Goal: Task Accomplishment & Management: Manage account settings

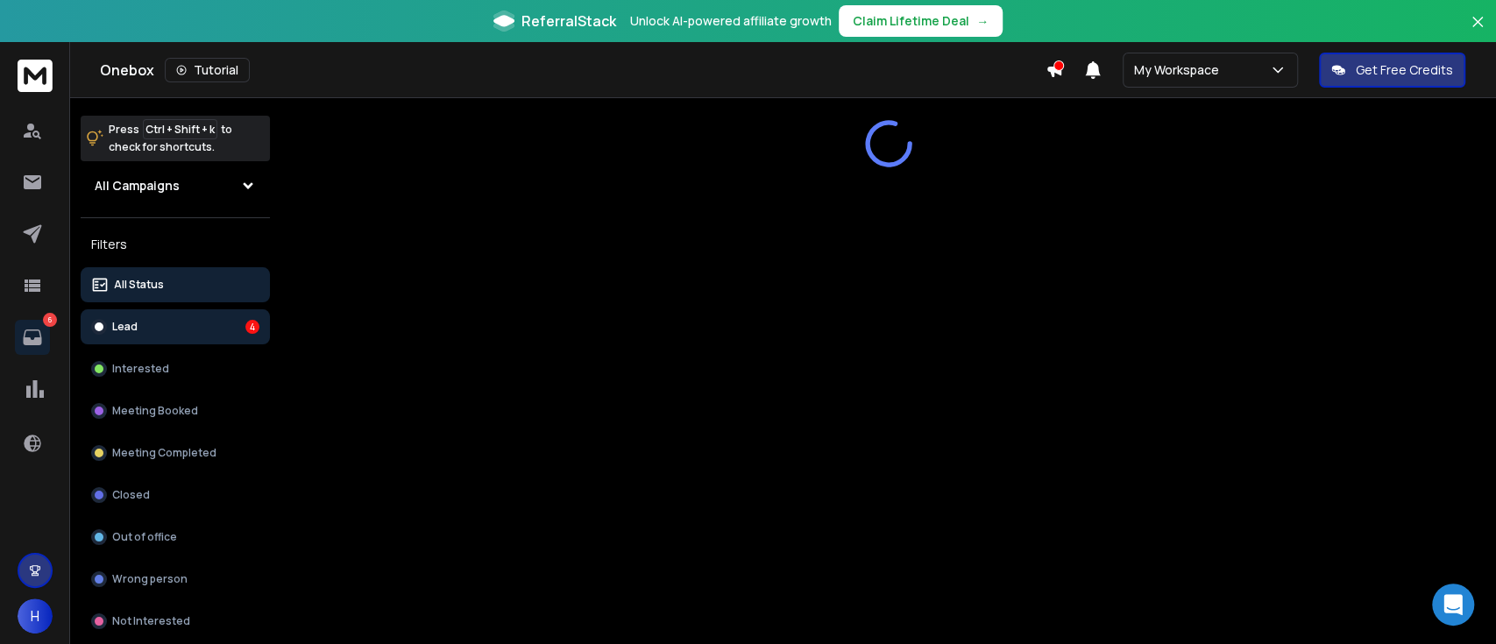
click at [211, 336] on button "Lead 4" at bounding box center [175, 326] width 189 height 35
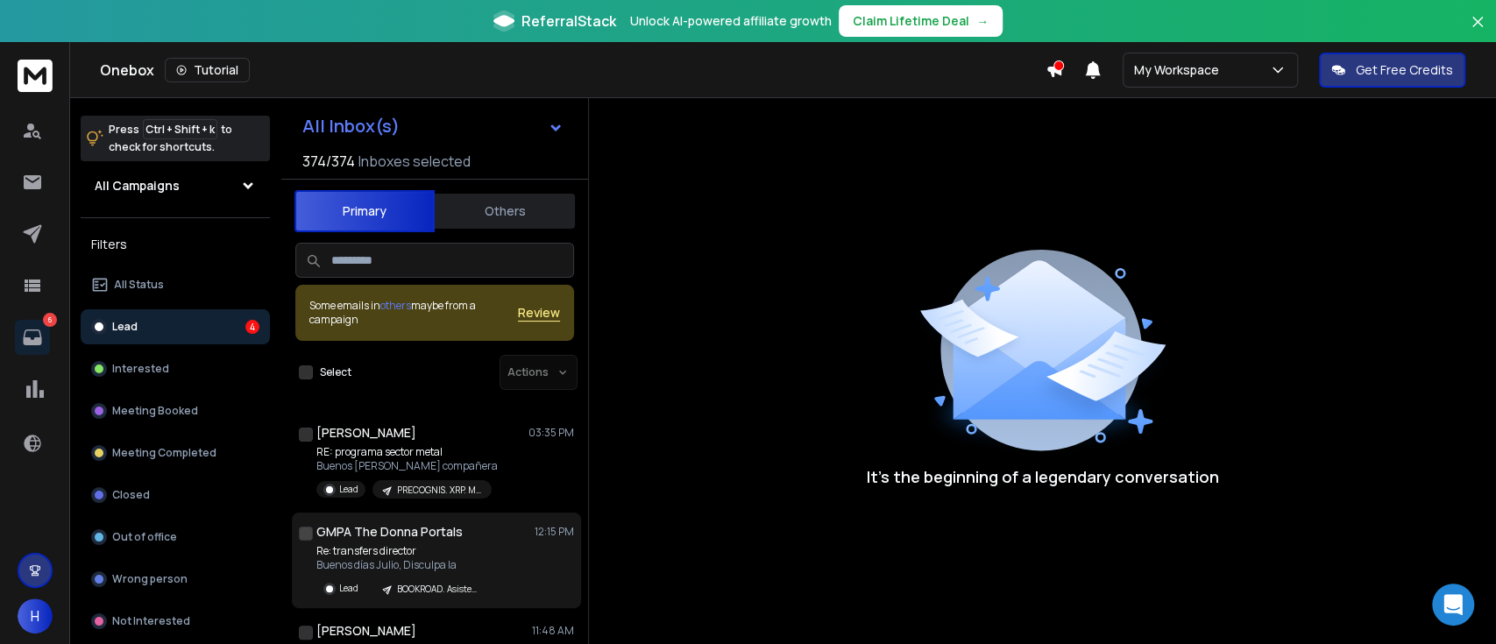
scroll to position [429, 0]
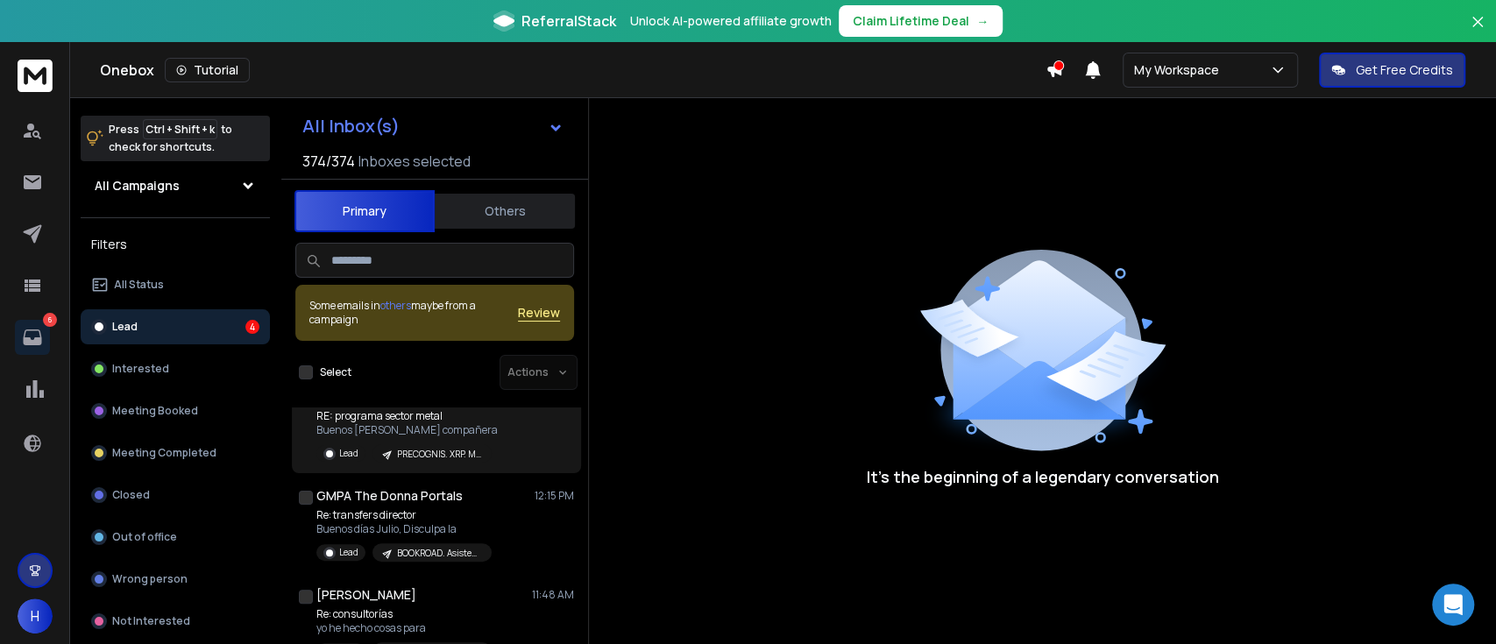
click at [459, 423] on p "Buenos [PERSON_NAME] compañera" at bounding box center [406, 430] width 181 height 14
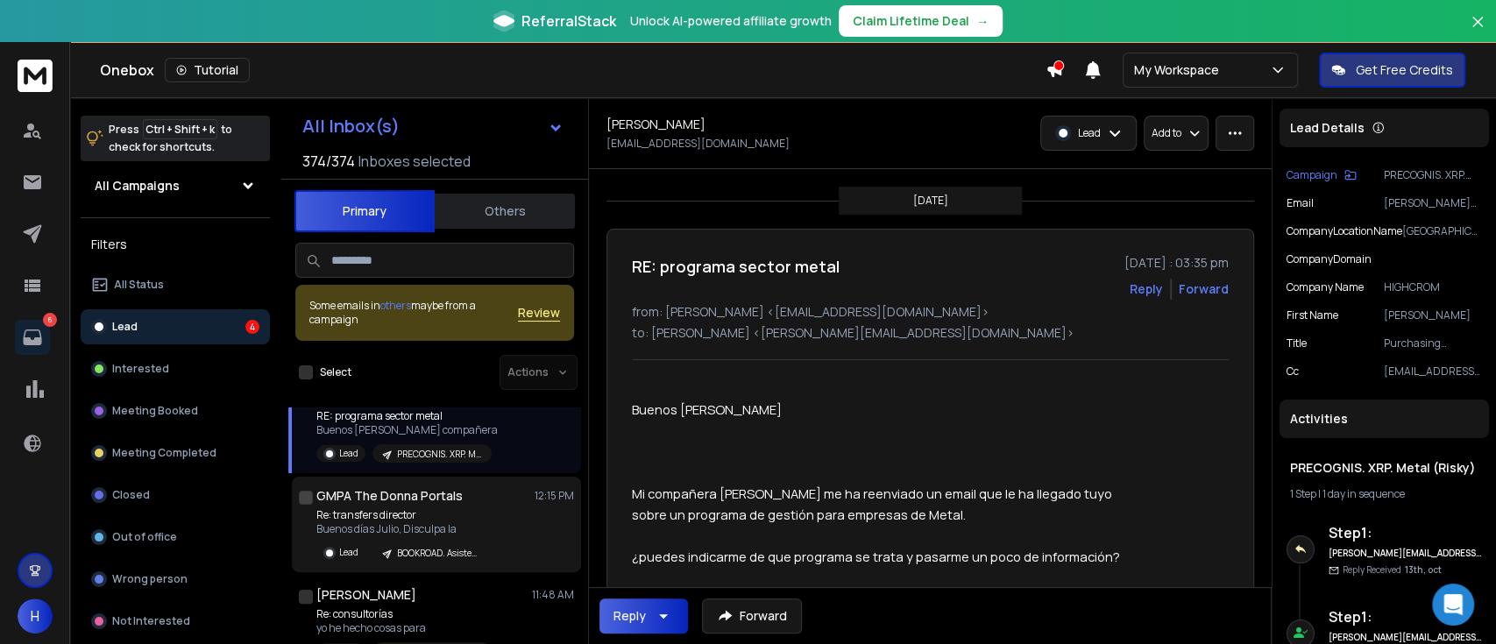
click at [437, 511] on p "Re: transfers director" at bounding box center [403, 515] width 175 height 14
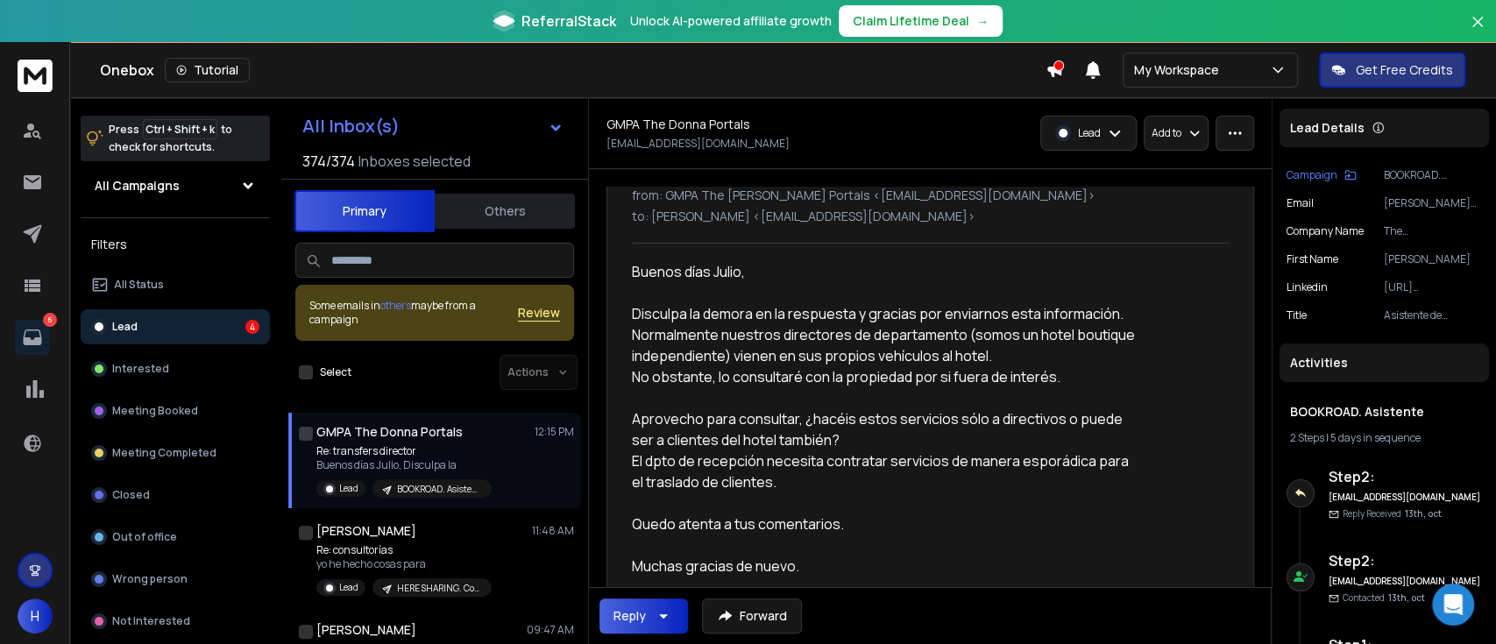
scroll to position [547, 0]
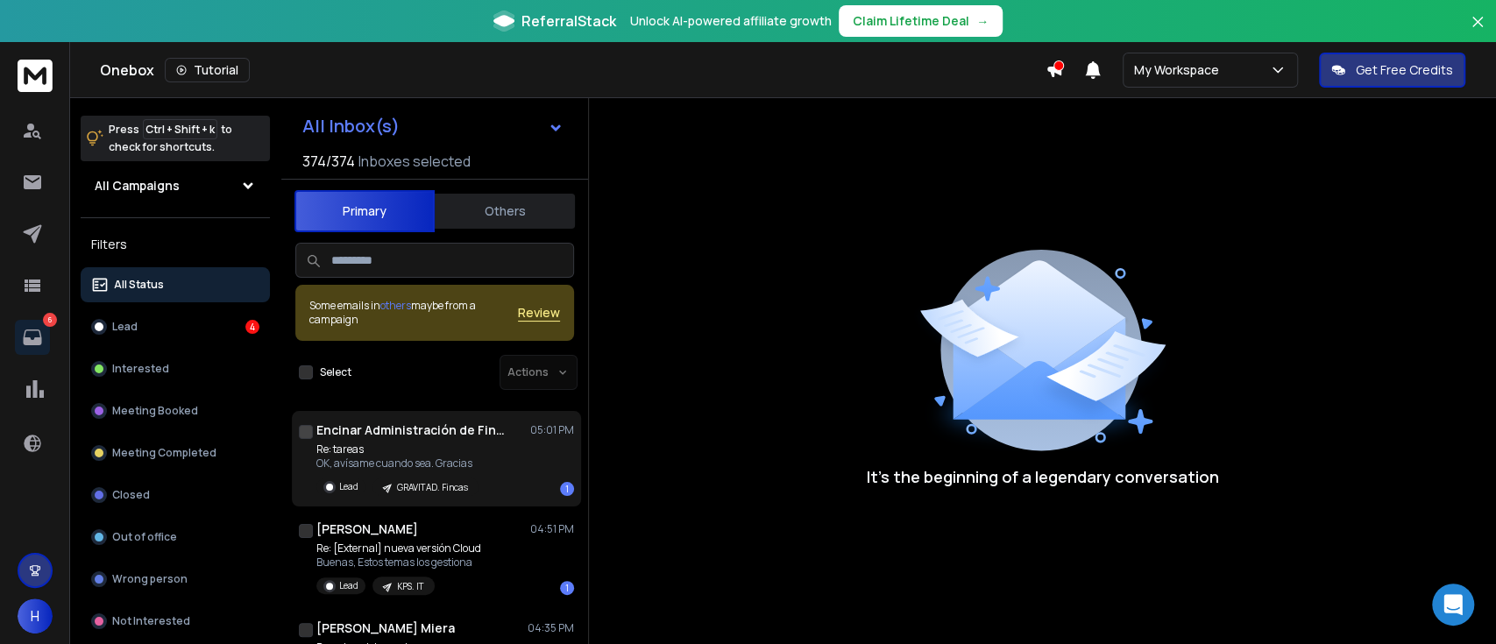
scroll to position [233, 0]
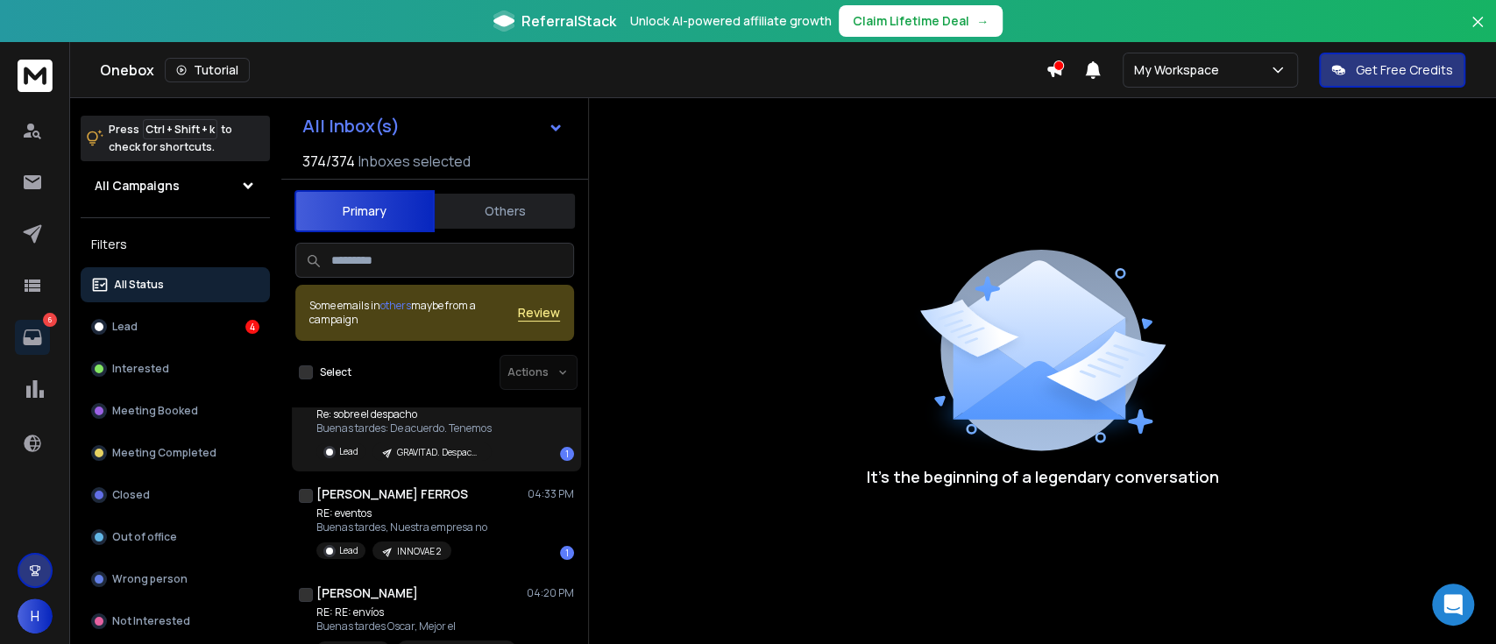
click at [454, 435] on div "Re: sobre el despacho Buenas tardes: De acuerdo. Tenemos Lead GRAVITAD. Despach…" at bounding box center [403, 433] width 175 height 53
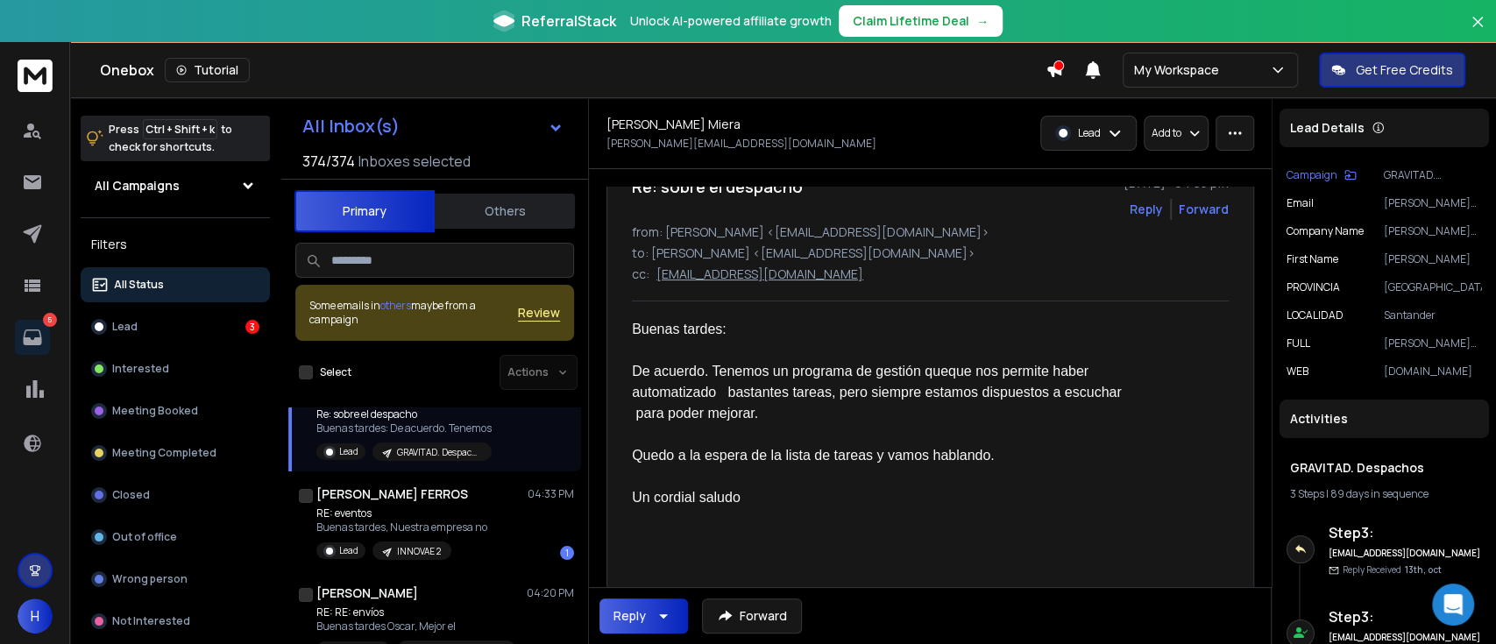
scroll to position [117, 0]
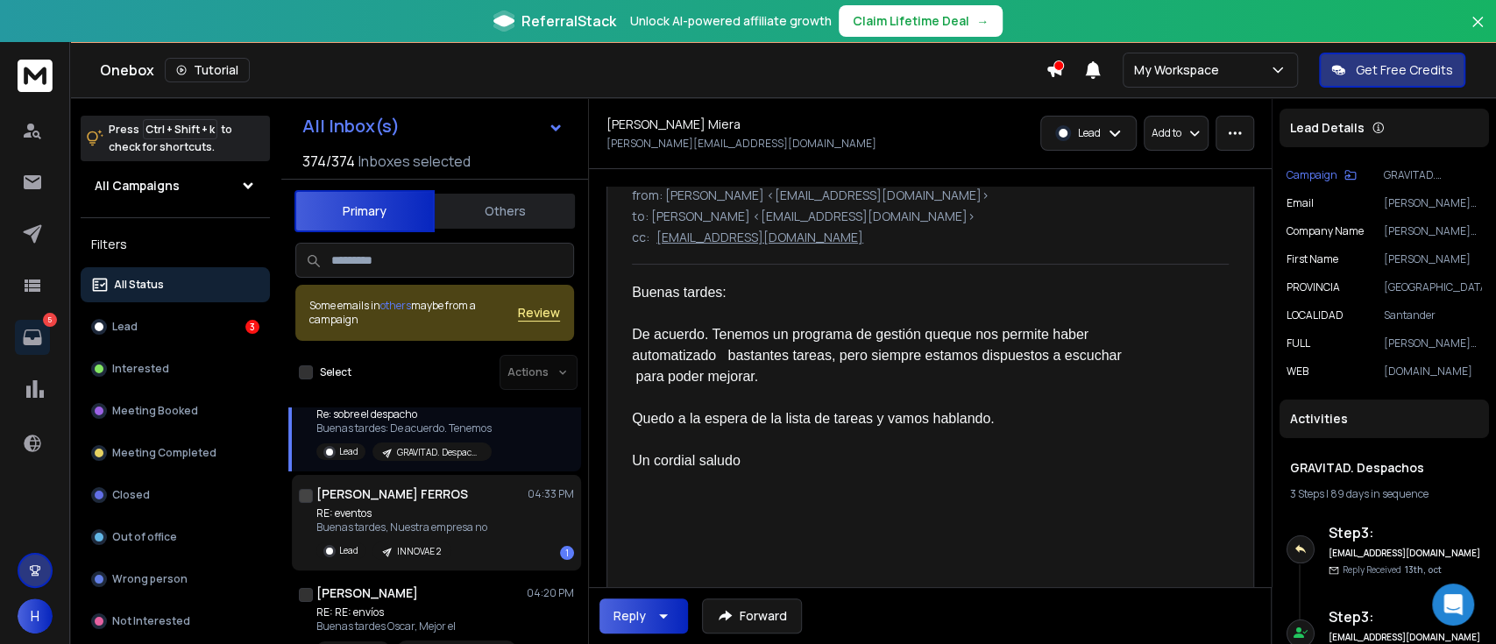
click at [451, 502] on div "Agustin Caballer FERROS 04:33 PM RE: eventos Buenas tardes, Nuestra empresa no …" at bounding box center [445, 522] width 258 height 74
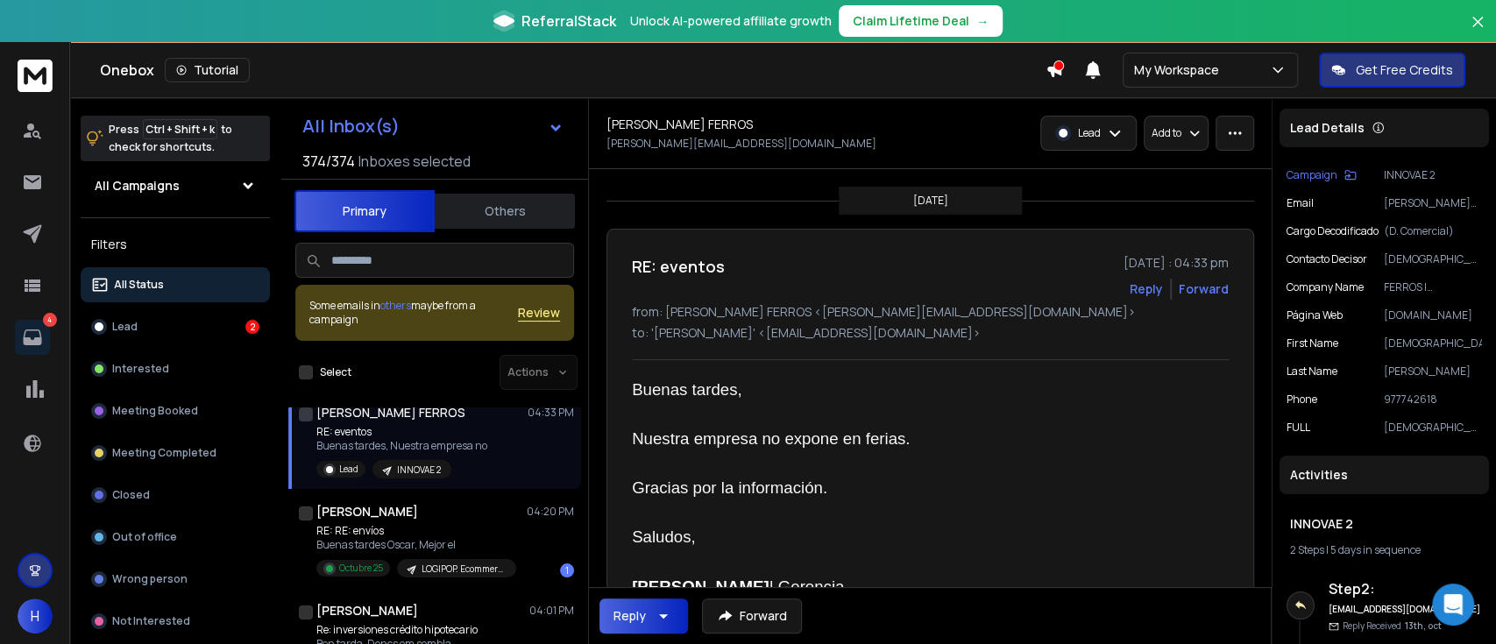
scroll to position [350, 0]
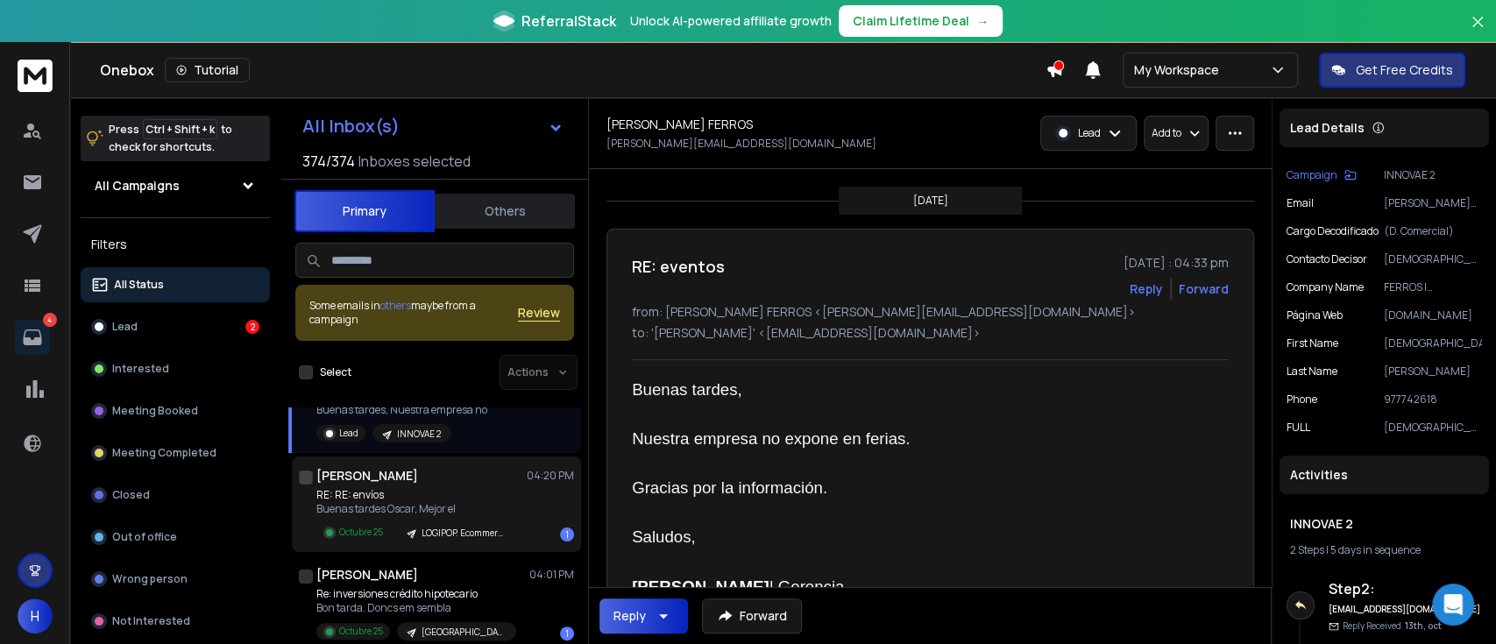
click at [485, 491] on p "RE: RE: envíos" at bounding box center [416, 495] width 200 height 14
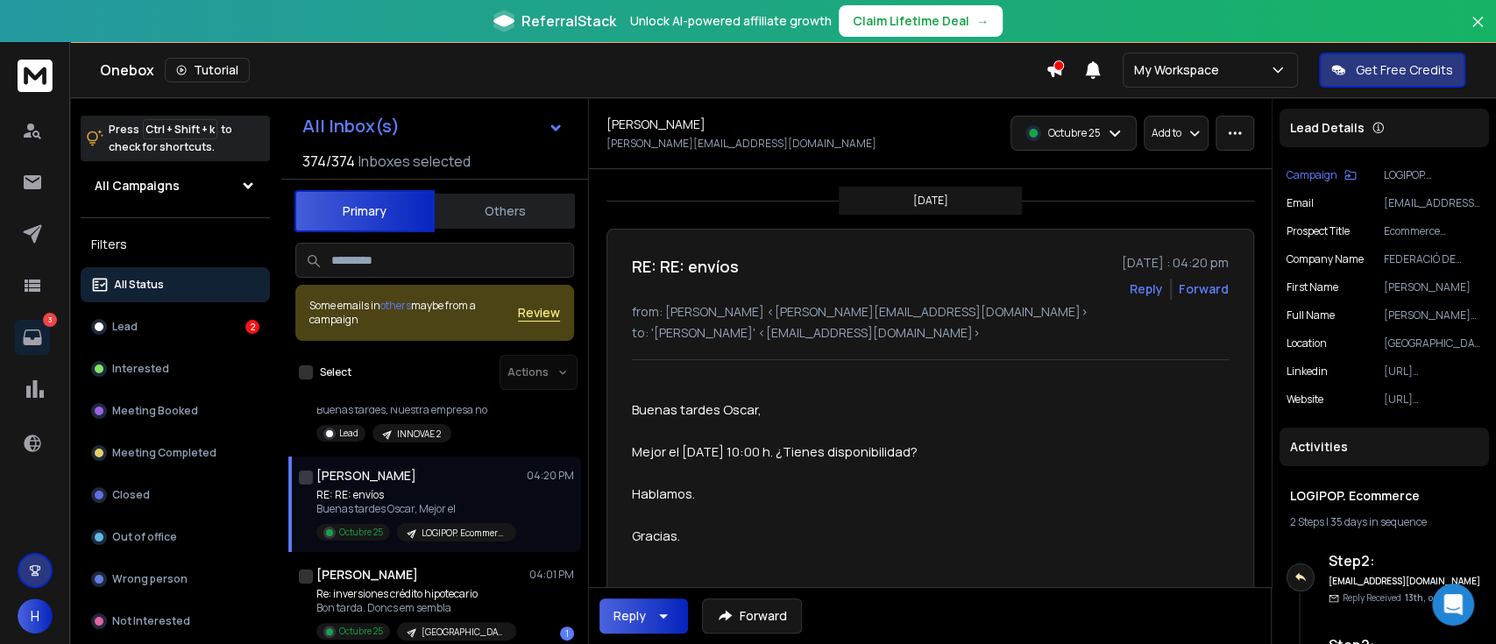
click at [1039, 130] on div "Octubre 25" at bounding box center [1073, 133] width 124 height 33
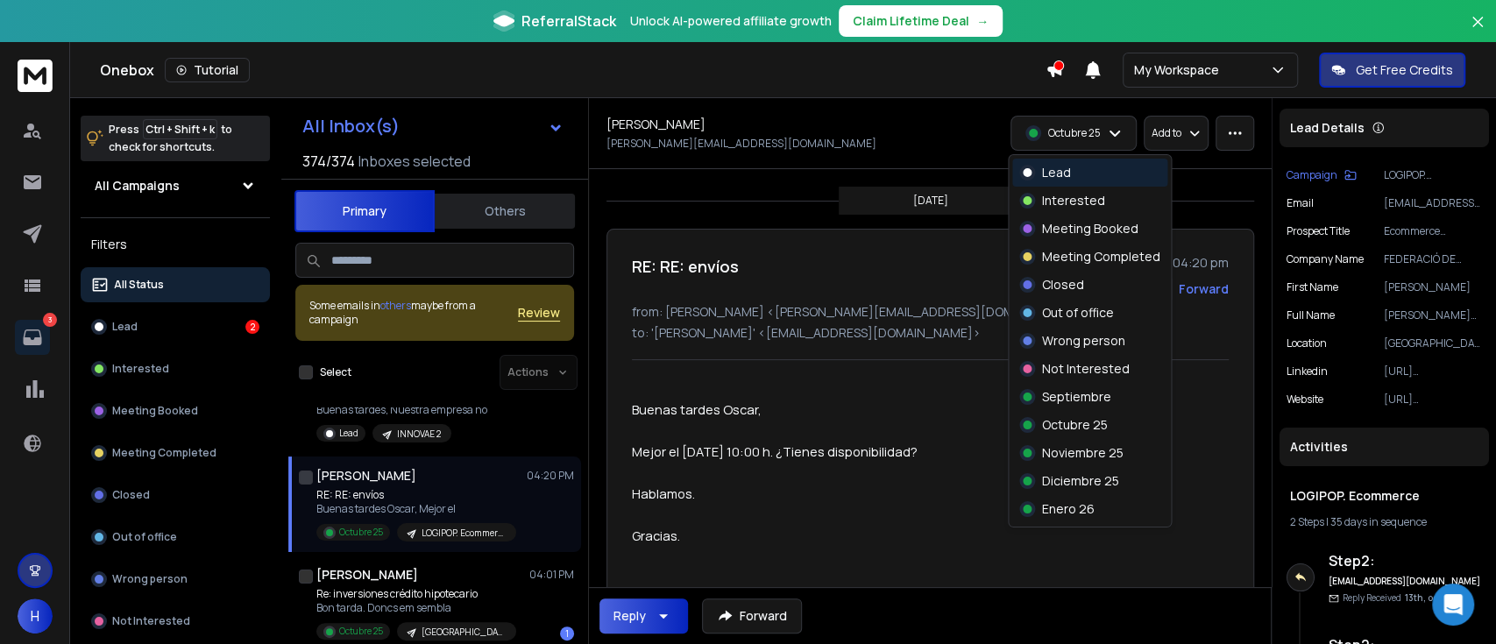
click at [1075, 164] on div "Lead" at bounding box center [1089, 173] width 155 height 28
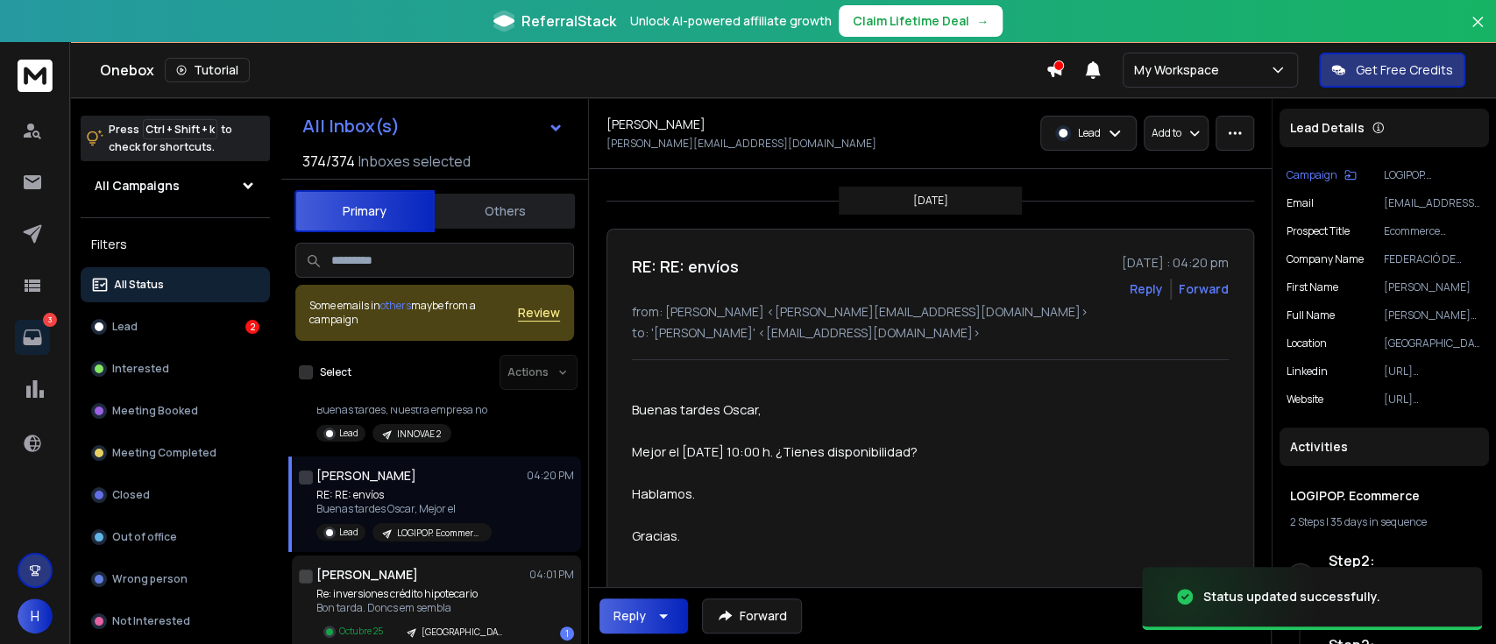
scroll to position [467, 0]
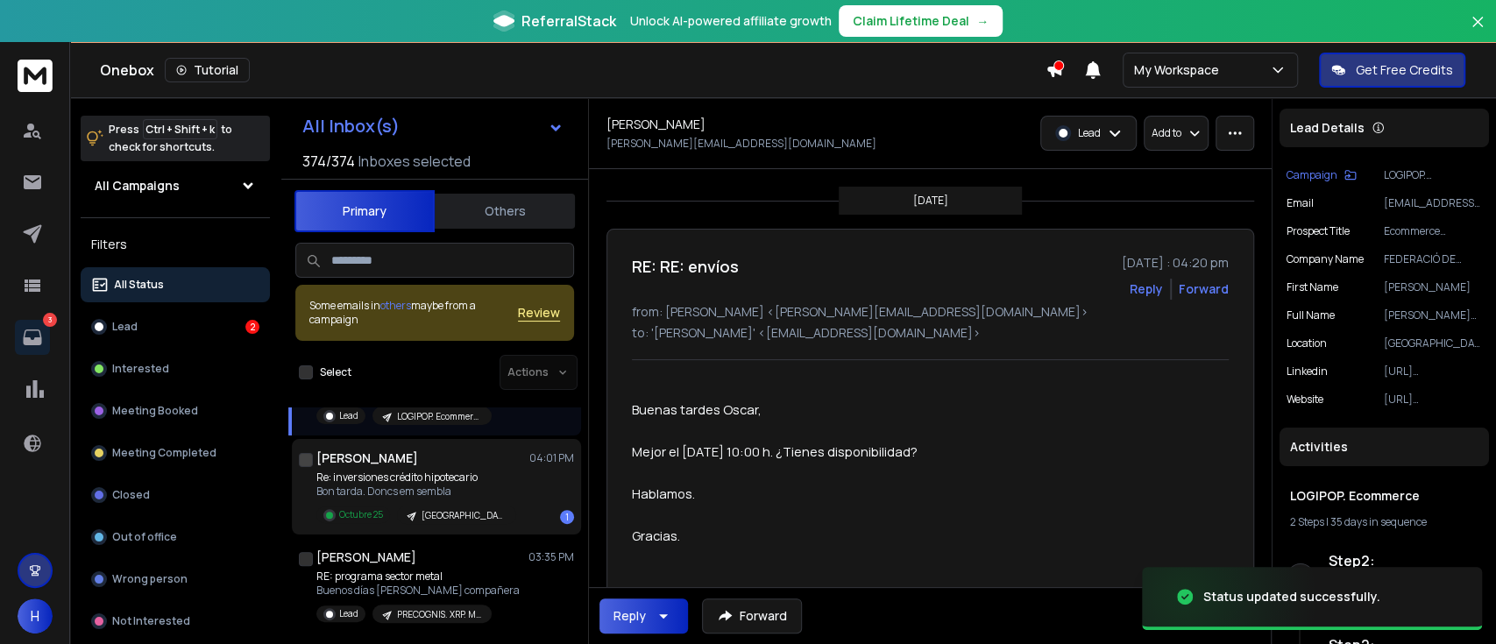
click at [460, 480] on p "Re: inversiones crédito hipotecario" at bounding box center [416, 478] width 200 height 14
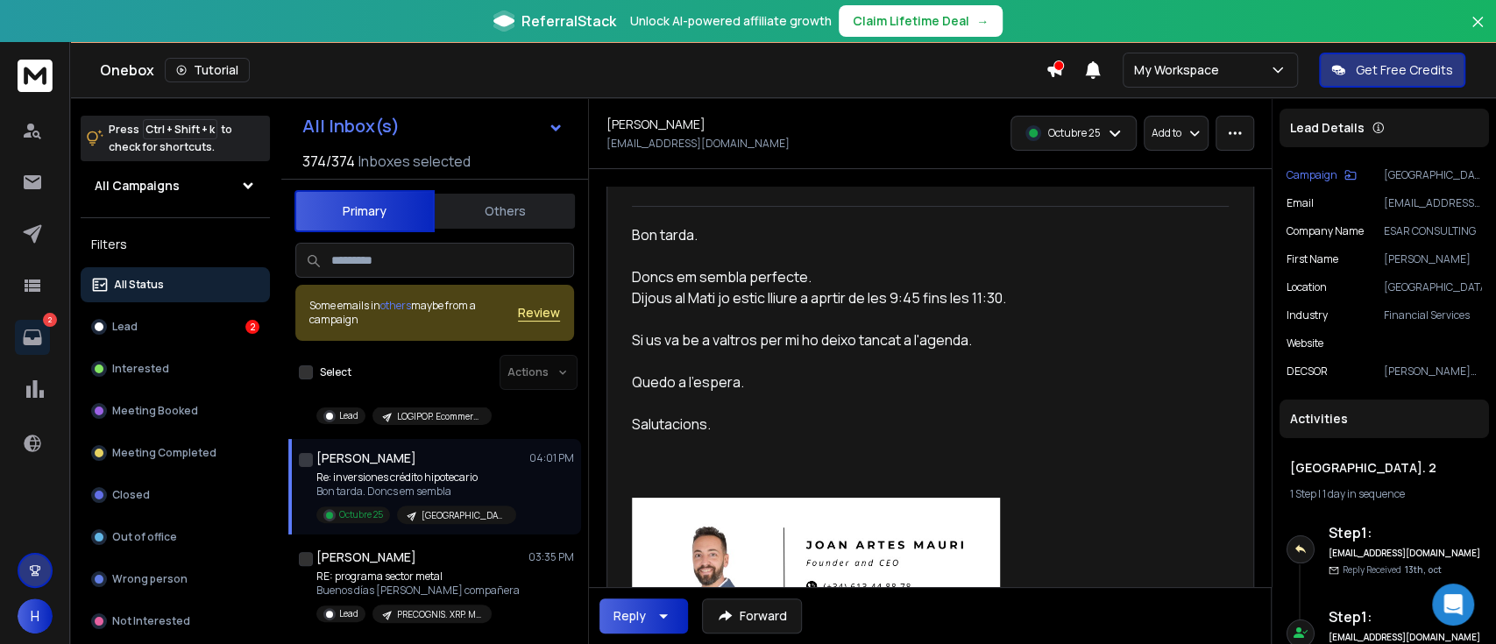
scroll to position [117, 0]
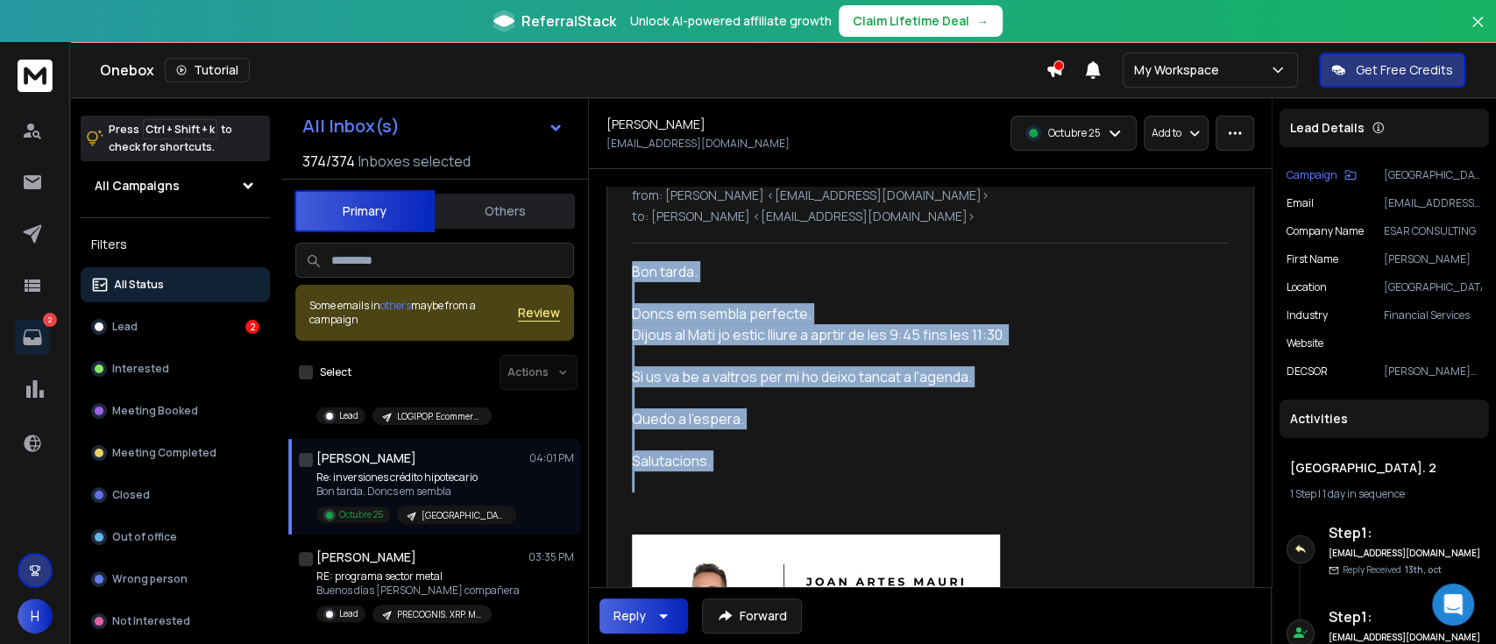
drag, startPoint x: 771, startPoint y: 475, endPoint x: 656, endPoint y: 288, distance: 219.1
copy div "Bon tarda. Doncs em sembla perfecte. Dijous al Mati jo estic lliure a aprtir de…"
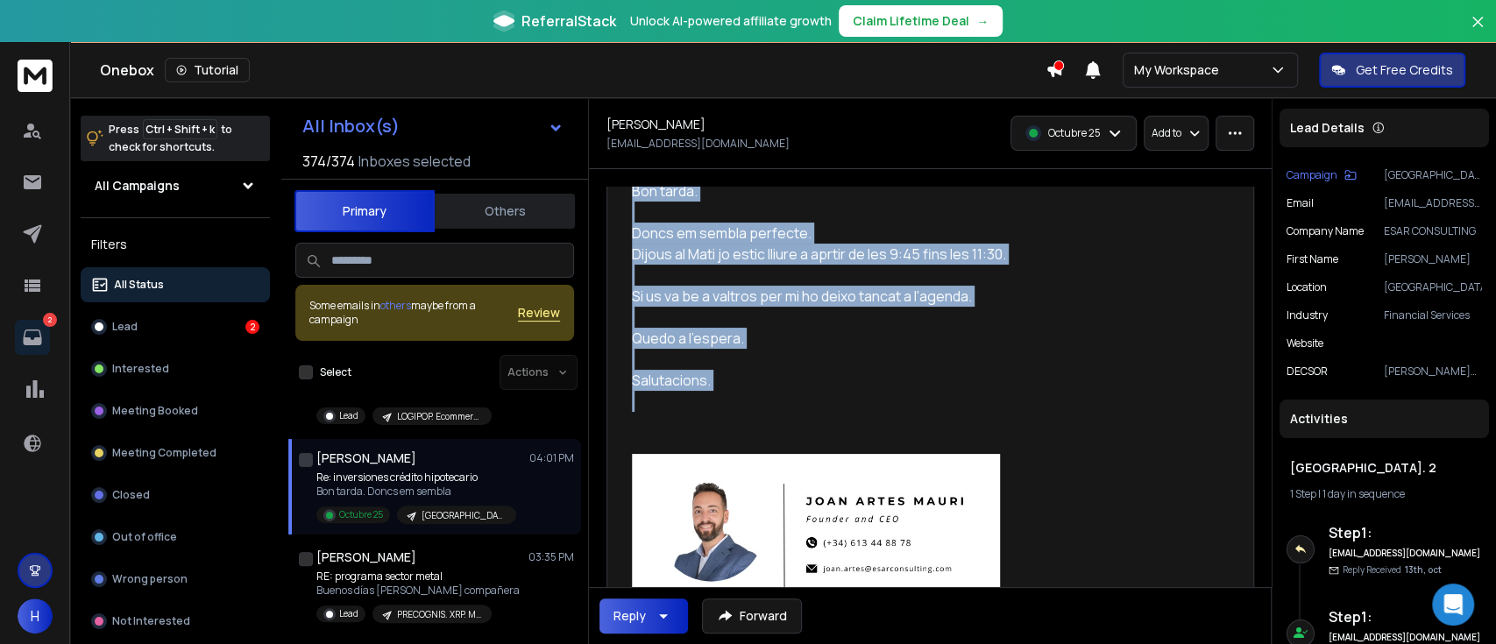
scroll to position [233, 0]
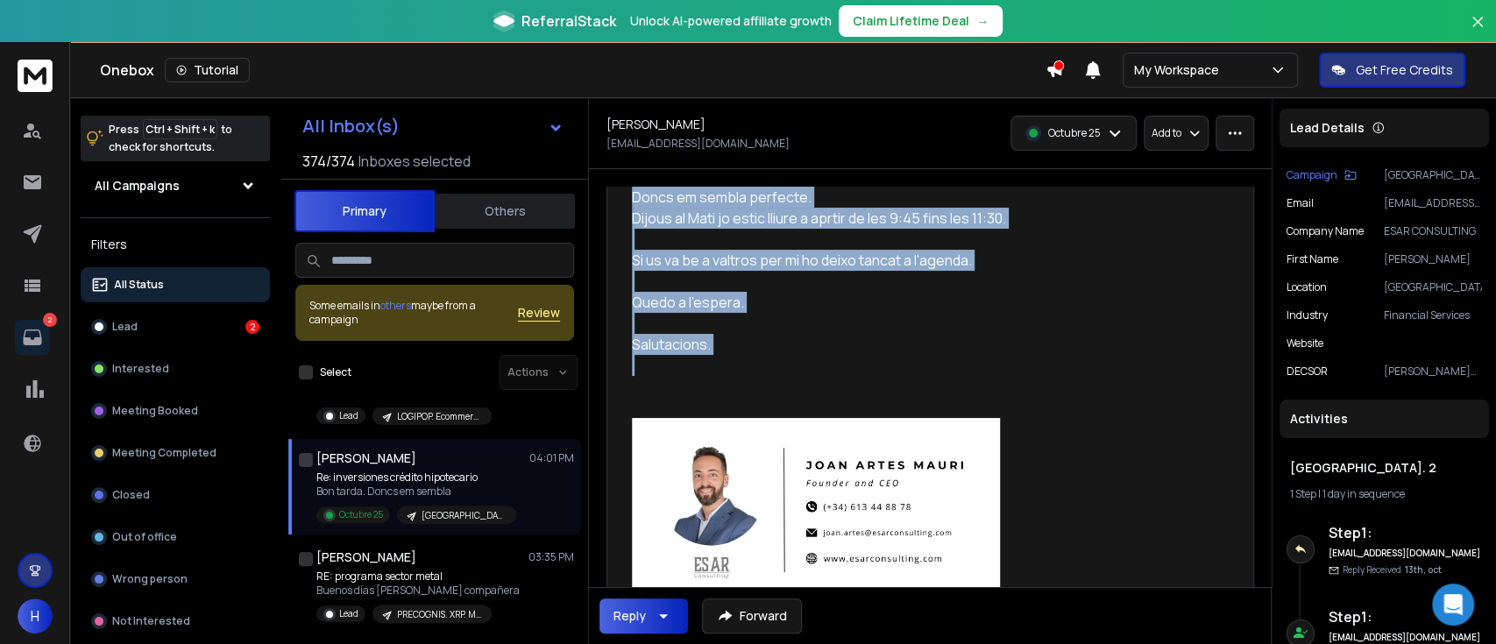
click at [1038, 132] on div "Octubre 25" at bounding box center [1073, 133] width 124 height 33
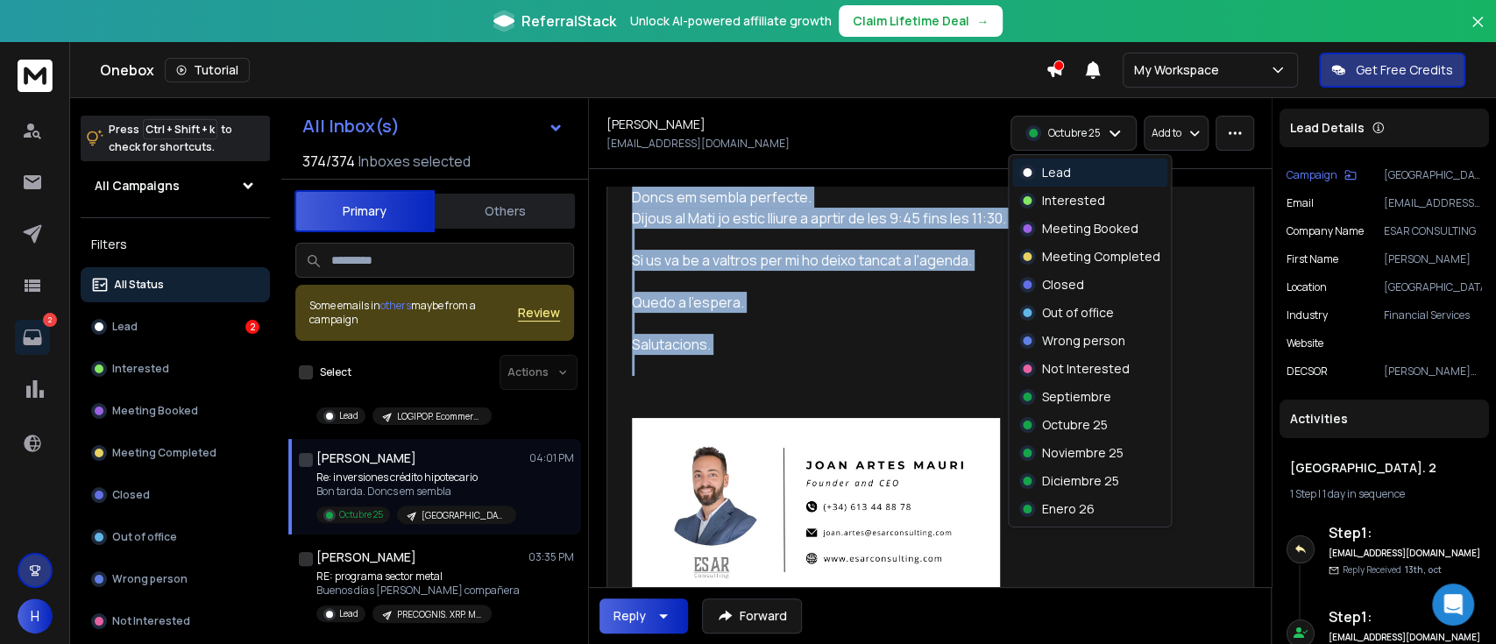
click at [1052, 169] on p "Lead" at bounding box center [1056, 173] width 29 height 18
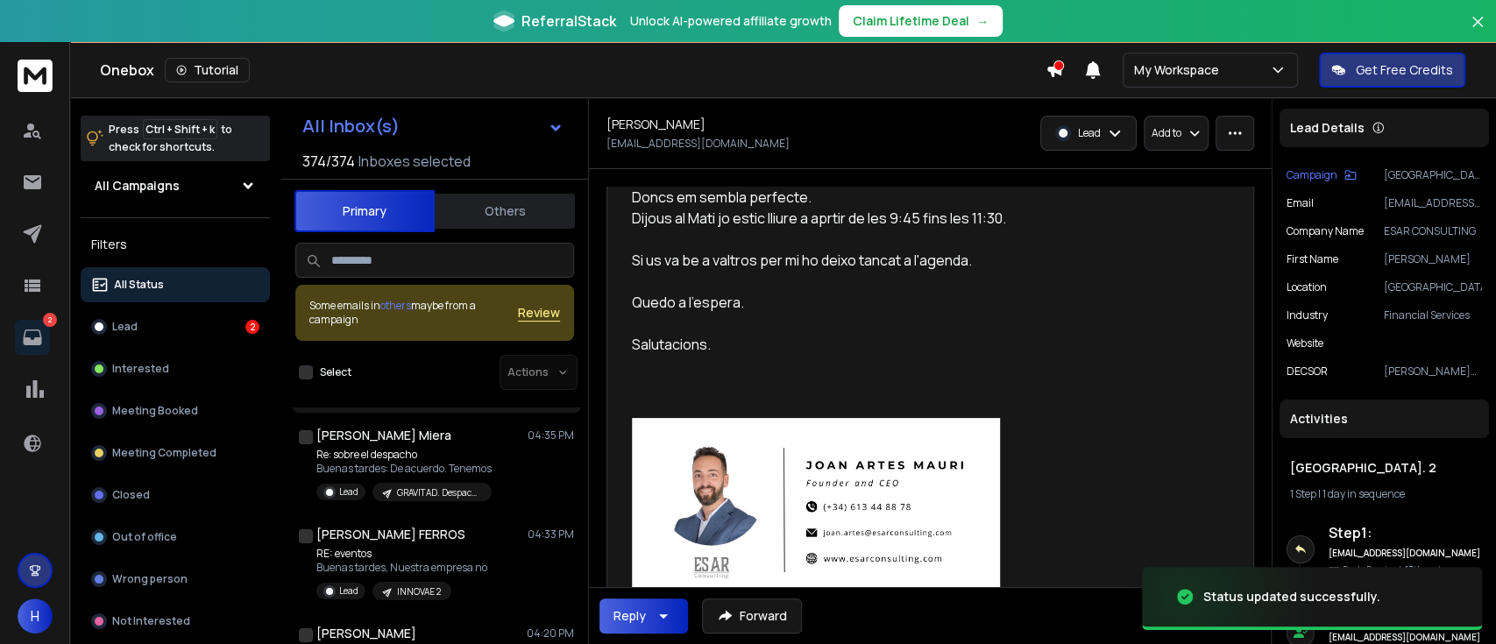
scroll to position [117, 0]
